Goal: Find specific page/section: Find specific page/section

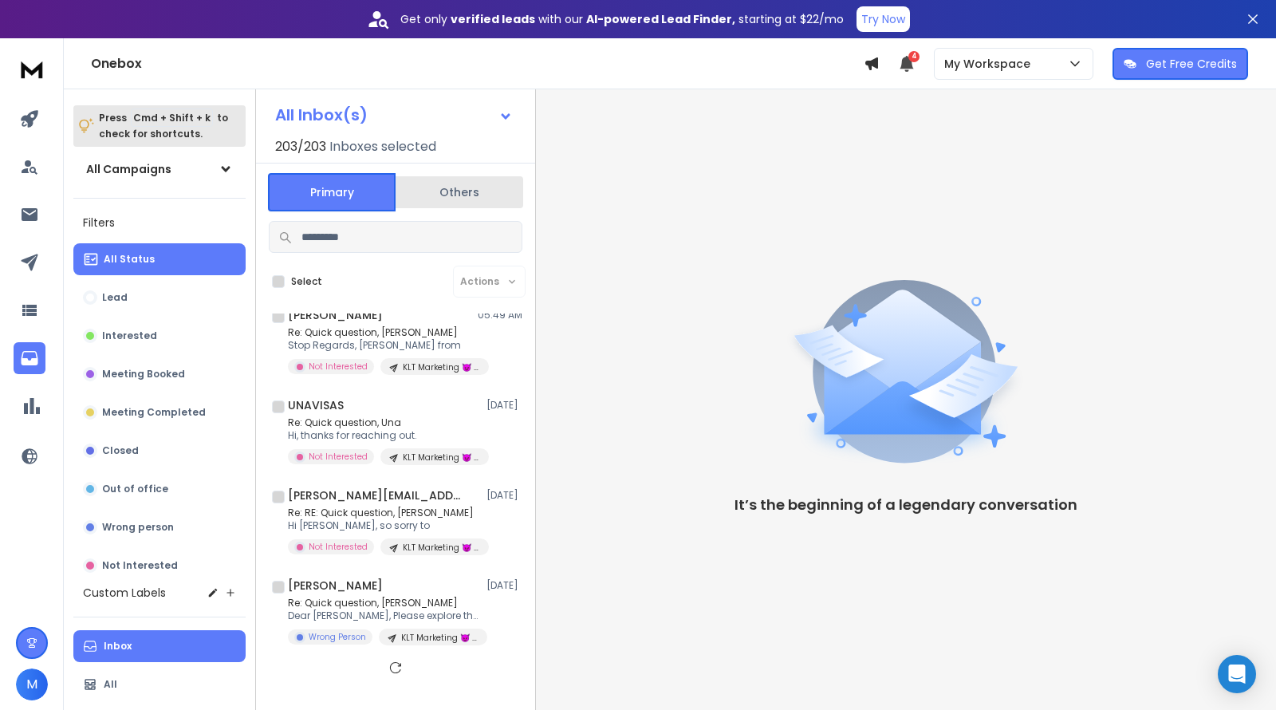
scroll to position [364, 0]
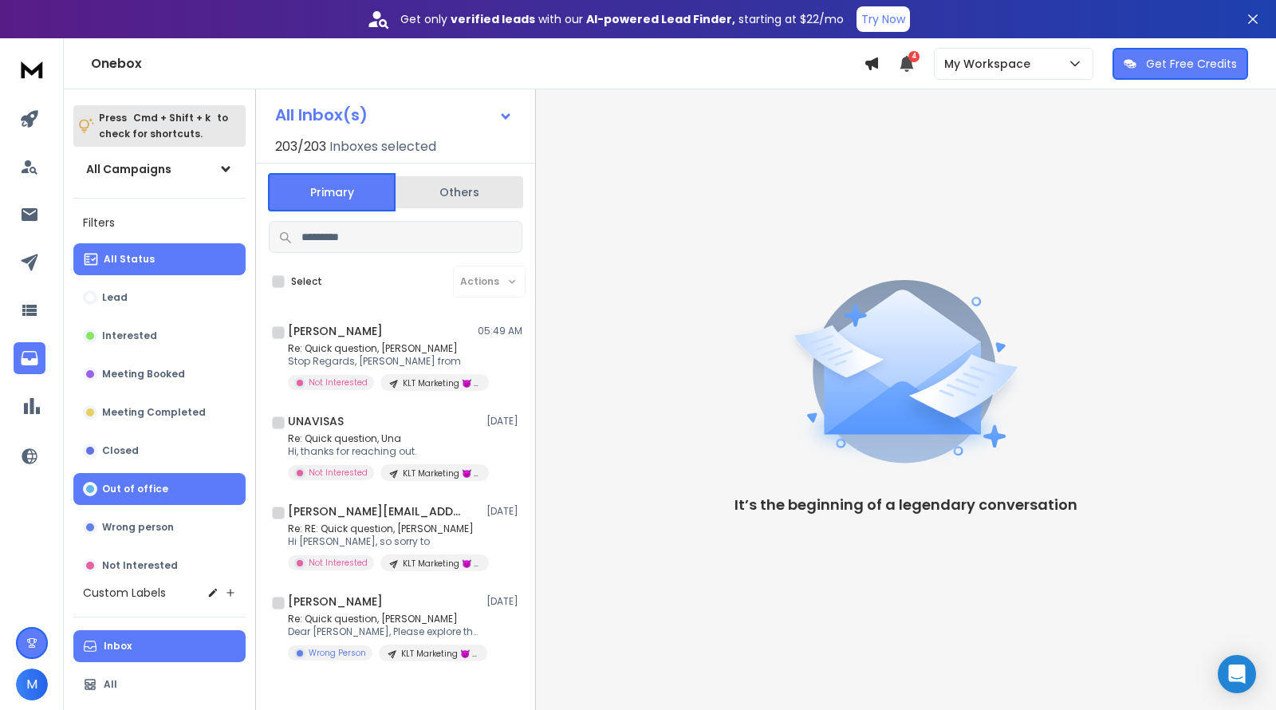
click at [150, 493] on p "Out of office" at bounding box center [135, 488] width 66 height 13
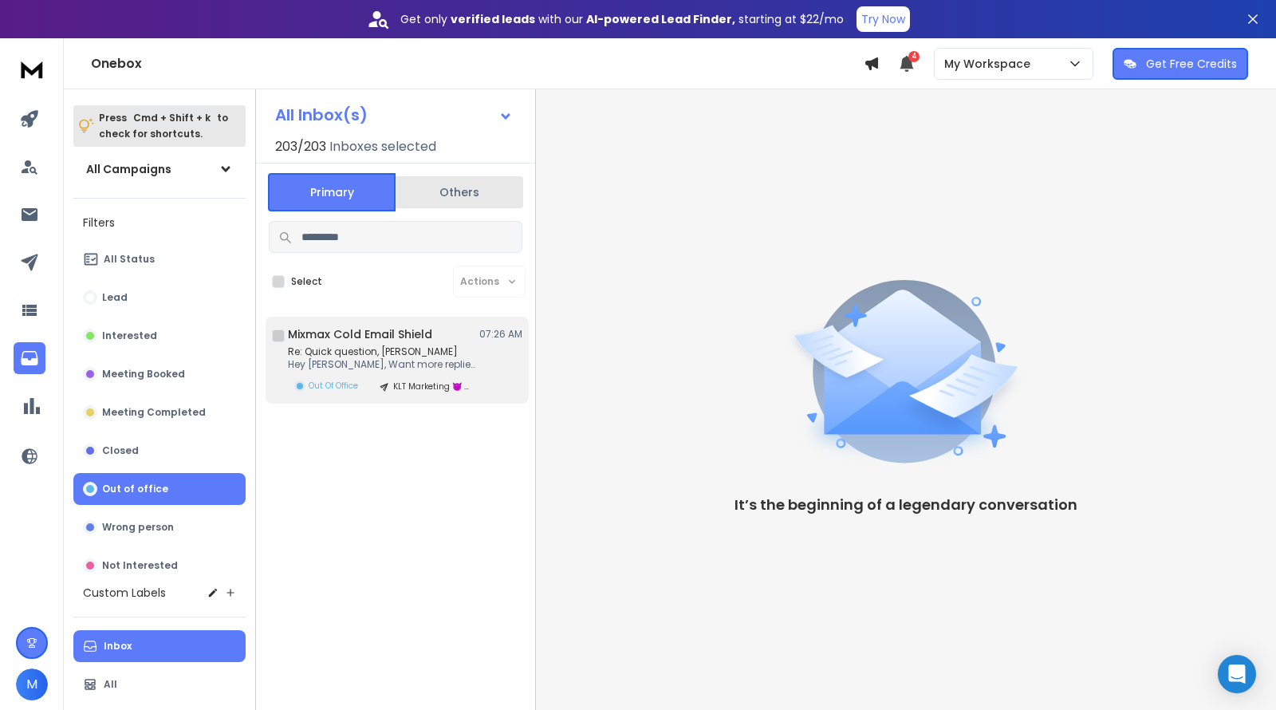
click at [368, 376] on div "Re: Quick question, Michael Hey Josh, Want more replies to Out Of Office KLT Ma…" at bounding box center [383, 369] width 191 height 49
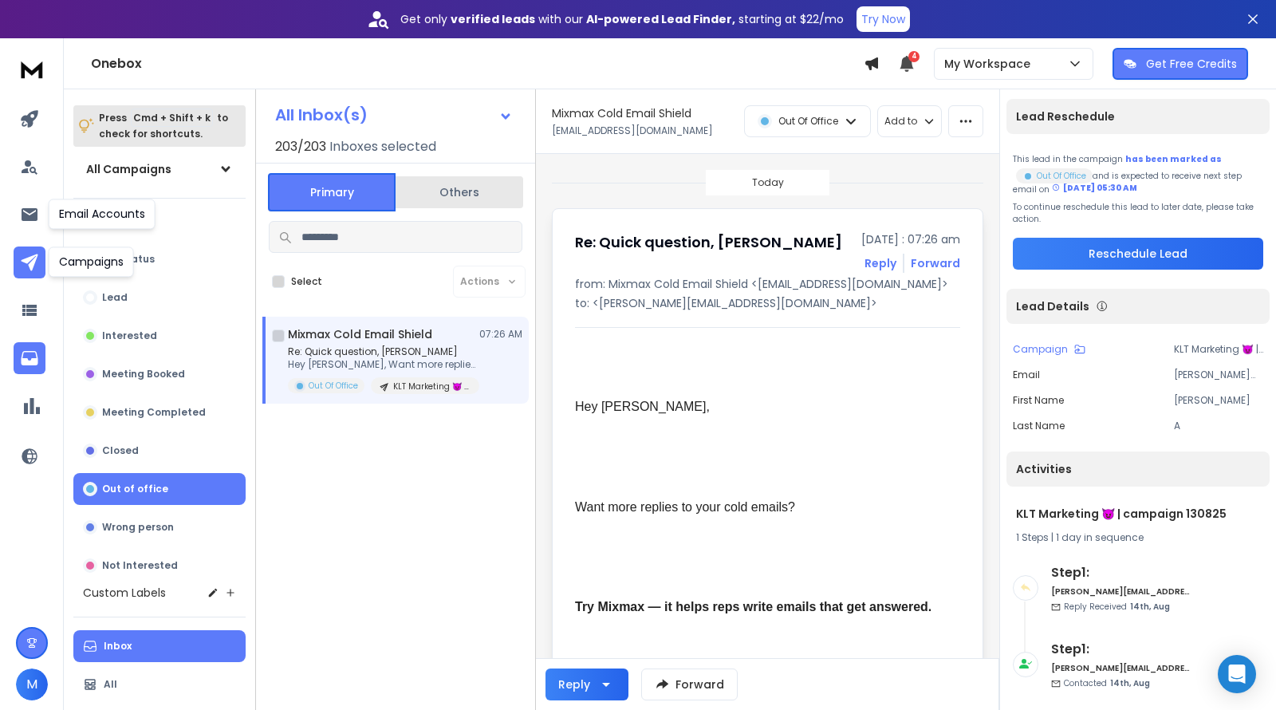
click at [33, 274] on link at bounding box center [30, 262] width 32 height 32
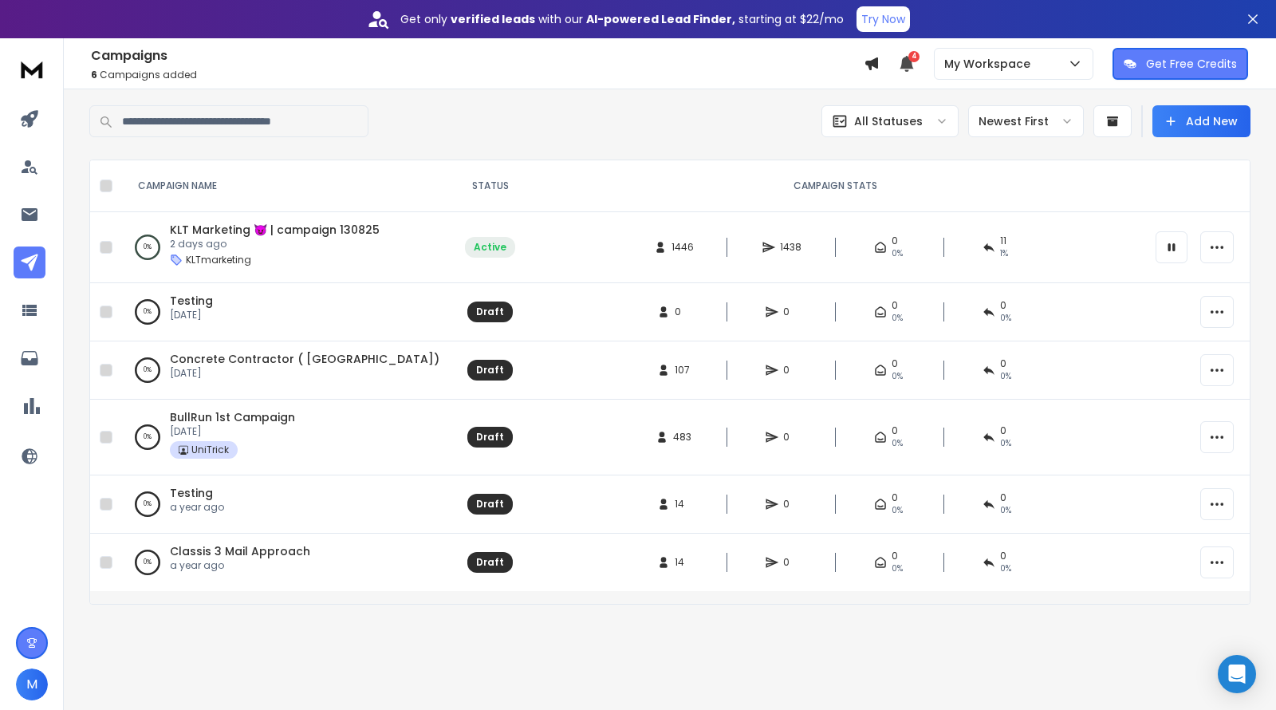
click at [473, 152] on div "Campaigns 6 Campaigns Added All Statuses Newest First Add New CAMPAIGN NAME STA…" at bounding box center [669, 354] width 1161 height 499
